Goal: Check status

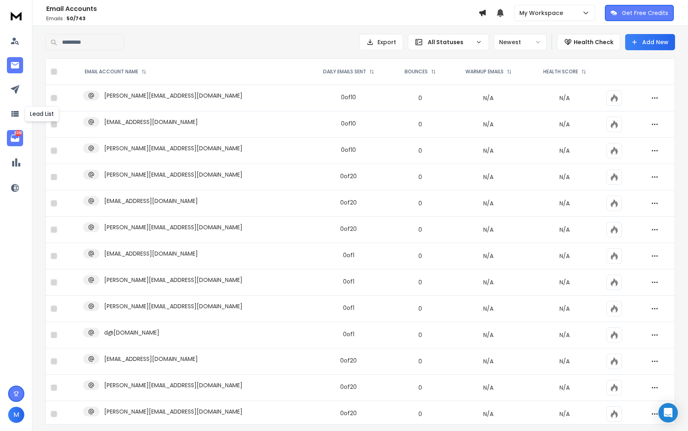
click at [18, 130] on p "8260" at bounding box center [18, 133] width 6 height 6
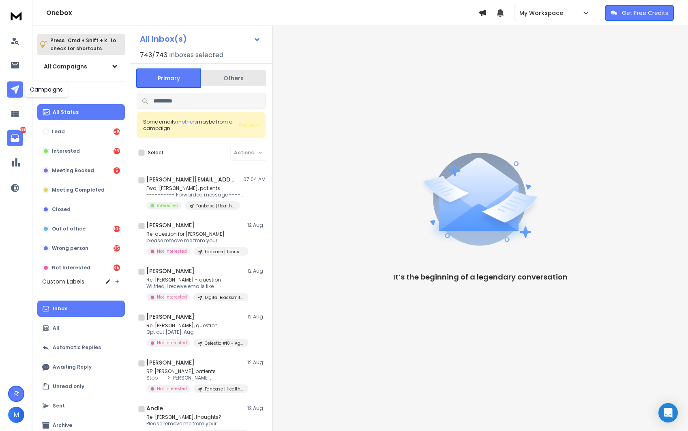
click at [14, 88] on icon at bounding box center [15, 89] width 9 height 9
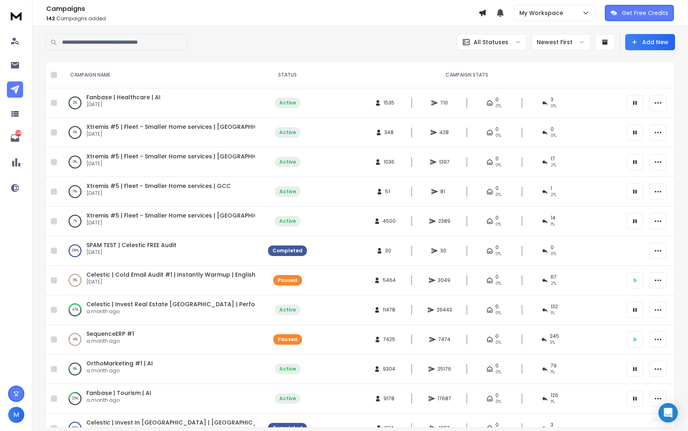
click at [122, 49] on input at bounding box center [116, 42] width 142 height 16
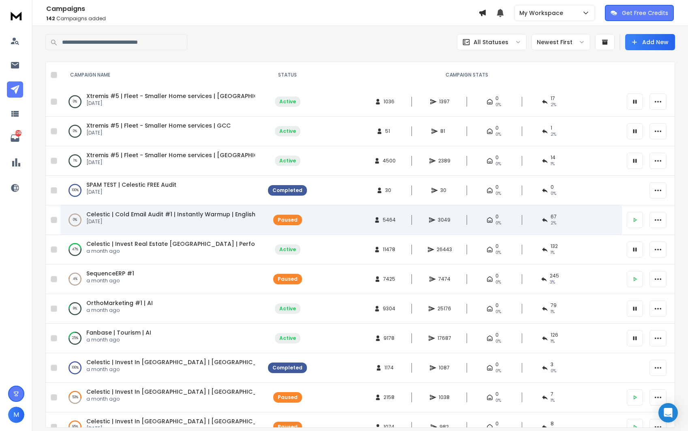
scroll to position [66, 0]
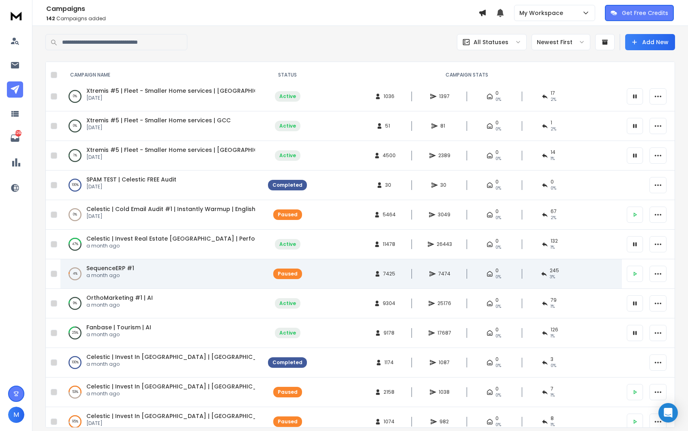
click at [106, 269] on span "SequenceERP #1" at bounding box center [110, 268] width 48 height 8
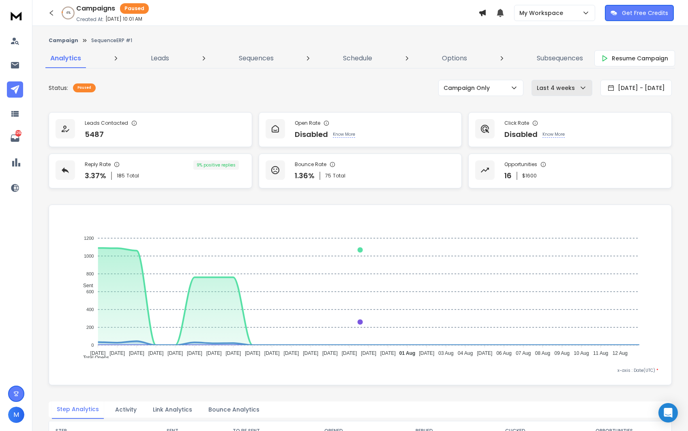
click at [532, 93] on button "Last 4 weeks" at bounding box center [562, 88] width 61 height 16
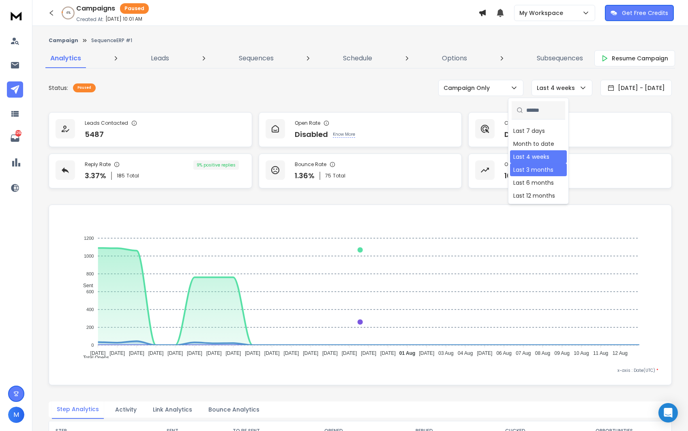
click at [522, 166] on div "Last 3 months" at bounding box center [533, 170] width 40 height 8
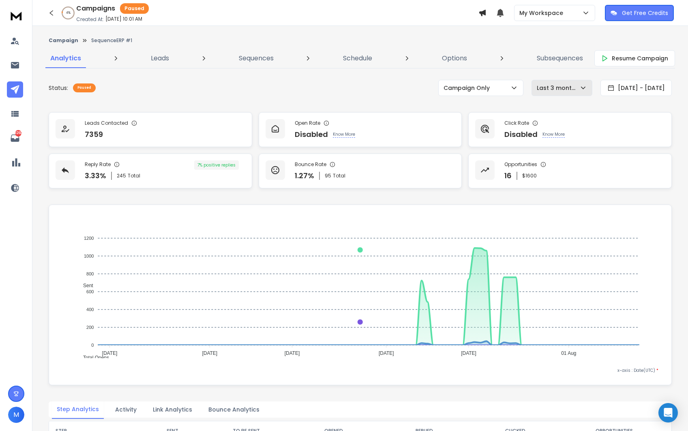
click at [579, 88] on icon "button" at bounding box center [583, 88] width 8 height 8
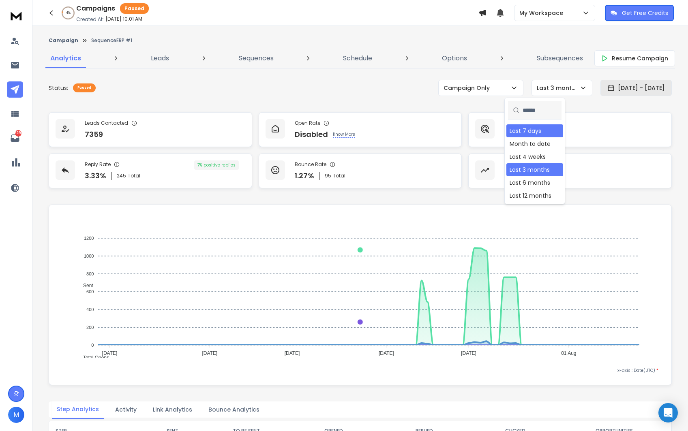
click at [601, 88] on button "[DATE] - [DATE]" at bounding box center [636, 88] width 71 height 16
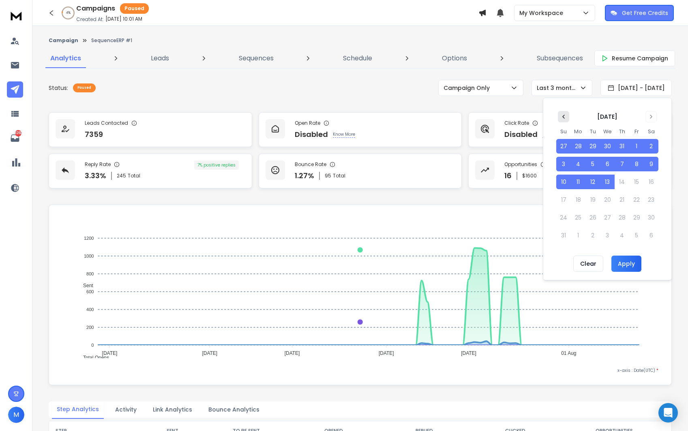
click at [564, 118] on icon "Go to previous month" at bounding box center [563, 117] width 6 height 6
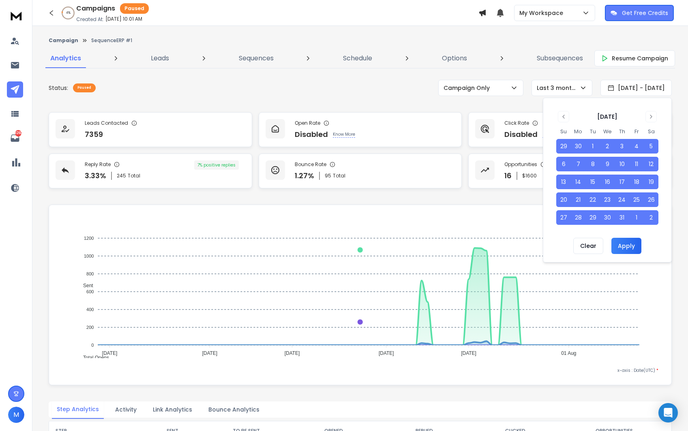
click at [576, 167] on button "7" at bounding box center [578, 164] width 15 height 15
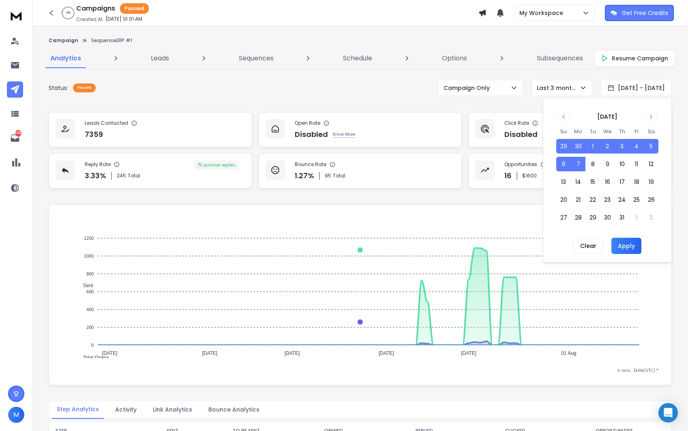
click at [582, 168] on button "7" at bounding box center [578, 164] width 15 height 15
click at [605, 203] on button "23" at bounding box center [607, 200] width 15 height 15
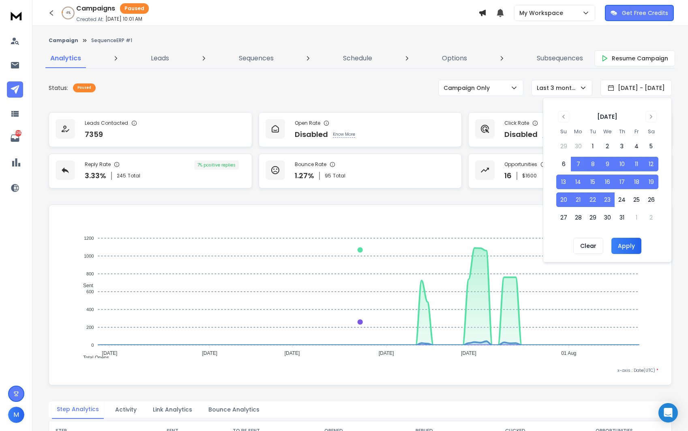
click at [624, 247] on button "Apply" at bounding box center [626, 246] width 30 height 16
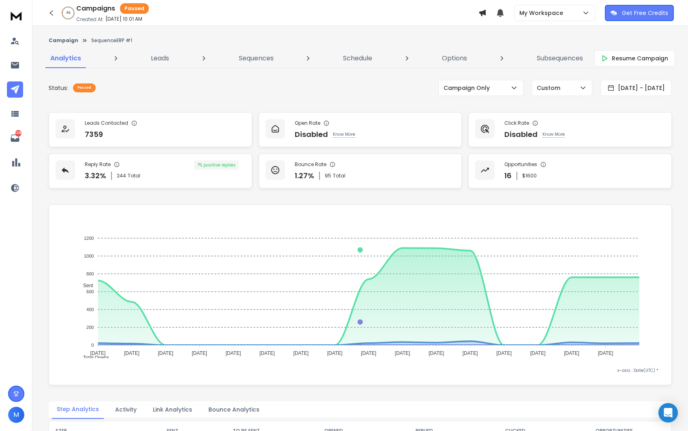
click at [189, 81] on div "Status: Paused Resume Campaign Campaign Only Custom [DATE] - [DATE]" at bounding box center [360, 88] width 623 height 16
